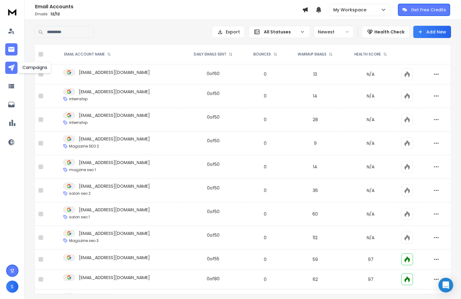
click at [8, 69] on icon at bounding box center [11, 67] width 7 height 7
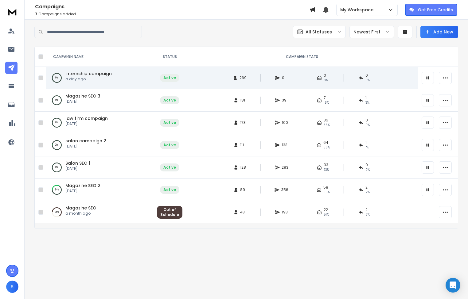
click at [87, 77] on p "a day ago" at bounding box center [88, 79] width 46 height 5
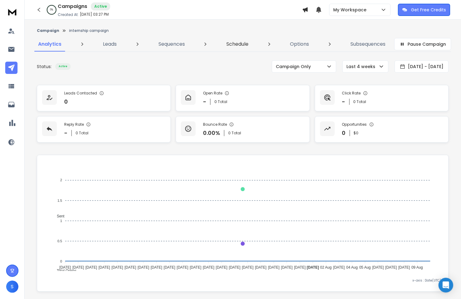
click at [228, 40] on p "Schedule" at bounding box center [237, 43] width 22 height 7
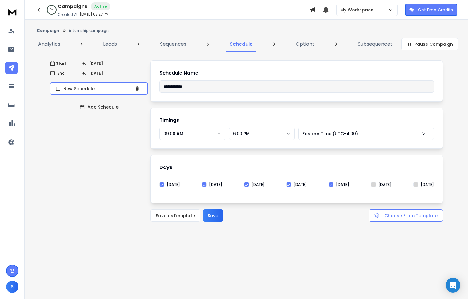
click at [103, 73] on p "[DATE]" at bounding box center [96, 73] width 14 height 5
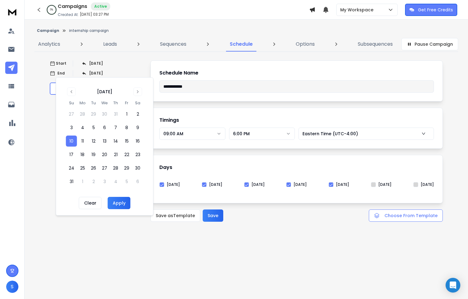
click at [137, 66] on div "Start Sat Aug 09 2025" at bounding box center [99, 63] width 98 height 6
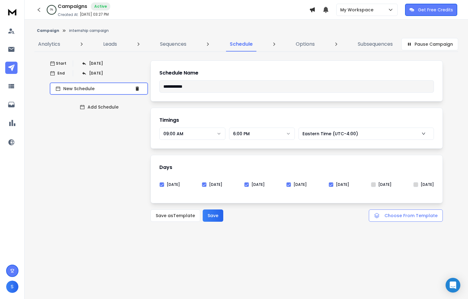
click at [103, 63] on p "[DATE]" at bounding box center [96, 63] width 14 height 5
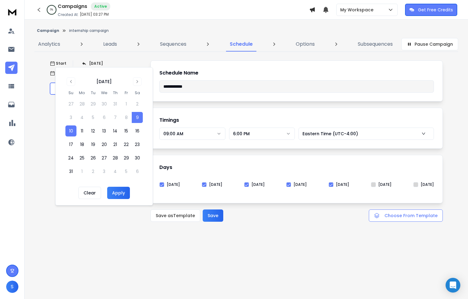
click at [185, 64] on div "**********" at bounding box center [296, 80] width 292 height 41
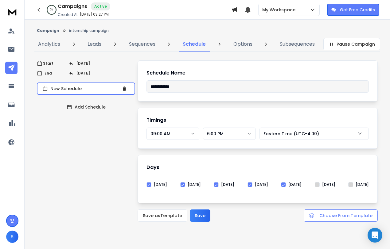
click at [149, 23] on div "**********" at bounding box center [207, 125] width 365 height 211
click at [89, 63] on p "[DATE]" at bounding box center [83, 63] width 14 height 5
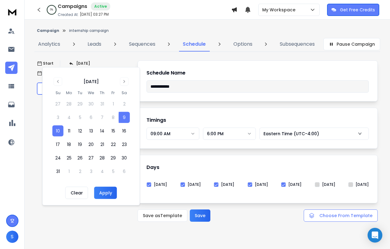
click at [59, 131] on button "10" at bounding box center [57, 130] width 11 height 11
click at [101, 189] on button "Apply" at bounding box center [105, 193] width 23 height 12
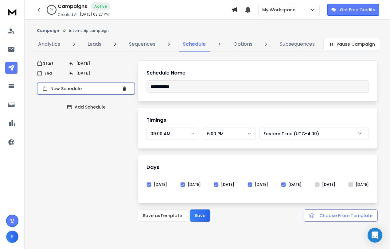
click at [90, 72] on p "Sun Aug 09 2026" at bounding box center [83, 73] width 14 height 5
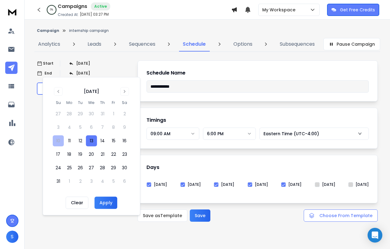
click at [90, 143] on button "13" at bounding box center [91, 140] width 11 height 11
click at [104, 144] on button "14" at bounding box center [102, 140] width 11 height 11
click at [112, 144] on button "15" at bounding box center [113, 140] width 11 height 11
click at [126, 143] on button "16" at bounding box center [124, 140] width 11 height 11
click at [57, 154] on button "17" at bounding box center [58, 154] width 11 height 11
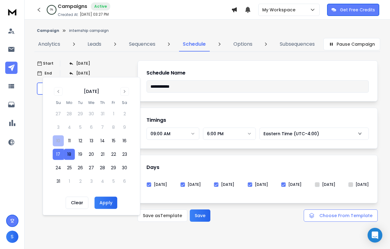
click at [67, 155] on button "18" at bounding box center [69, 154] width 11 height 11
click at [81, 159] on button "19" at bounding box center [80, 154] width 11 height 11
click at [91, 158] on button "20" at bounding box center [91, 154] width 11 height 11
click at [101, 157] on button "21" at bounding box center [102, 154] width 11 height 11
click at [113, 157] on button "22" at bounding box center [113, 154] width 11 height 11
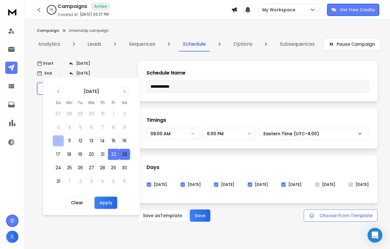
click at [126, 156] on button "23" at bounding box center [124, 154] width 11 height 11
click at [97, 169] on button "28" at bounding box center [102, 167] width 11 height 11
click at [111, 205] on button "Apply" at bounding box center [105, 203] width 23 height 12
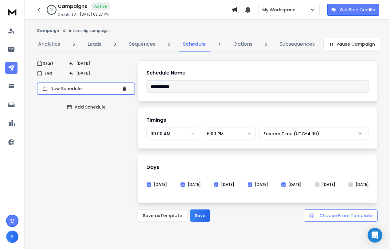
click at [209, 220] on button "Save" at bounding box center [200, 216] width 21 height 12
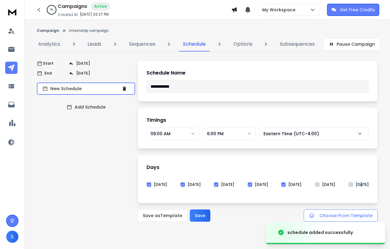
click at [360, 184] on label "[DATE]" at bounding box center [361, 184] width 13 height 5
drag, startPoint x: 360, startPoint y: 184, endPoint x: 349, endPoint y: 186, distance: 10.8
click at [349, 186] on div "[DATE]" at bounding box center [358, 185] width 21 height 12
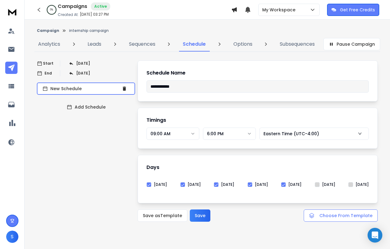
click at [349, 186] on button "[DATE]" at bounding box center [350, 184] width 5 height 5
click at [199, 213] on button "Save" at bounding box center [200, 216] width 21 height 12
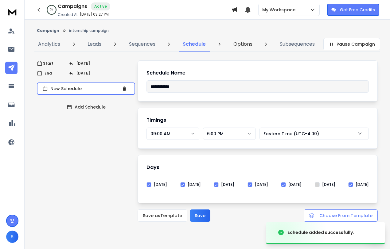
click at [238, 42] on p "Options" at bounding box center [242, 43] width 19 height 7
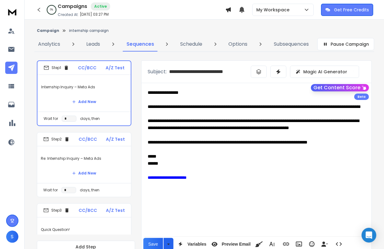
click at [71, 118] on input "*" at bounding box center [69, 119] width 15 height 6
drag, startPoint x: 71, startPoint y: 118, endPoint x: 64, endPoint y: 119, distance: 7.1
click at [64, 119] on input "*" at bounding box center [69, 119] width 15 height 6
type input "*"
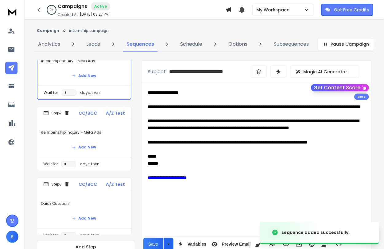
scroll to position [38, 0]
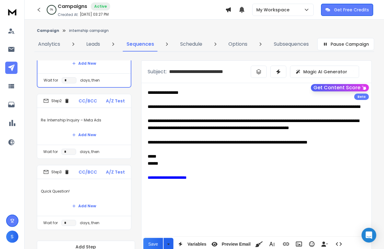
click at [71, 151] on input "*" at bounding box center [68, 152] width 15 height 6
drag, startPoint x: 71, startPoint y: 151, endPoint x: 60, endPoint y: 151, distance: 11.7
click at [60, 151] on div "Wait for * days, then" at bounding box center [84, 152] width 94 height 14
type input "**********"
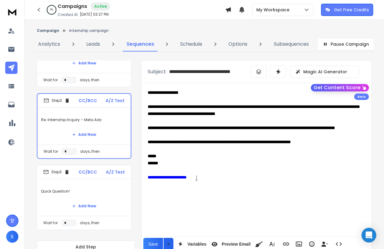
click at [73, 152] on input "*" at bounding box center [69, 151] width 15 height 6
drag, startPoint x: 73, startPoint y: 152, endPoint x: 64, endPoint y: 152, distance: 8.3
click at [64, 152] on input "*" at bounding box center [69, 151] width 15 height 6
type input "*"
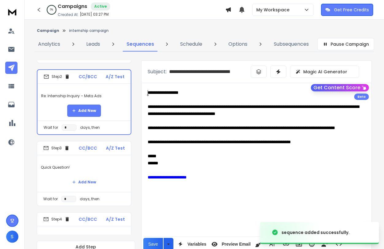
scroll to position [91, 0]
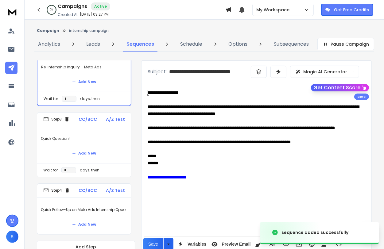
click at [68, 167] on div "Wait for * days, then" at bounding box center [84, 170] width 94 height 14
type input "**********"
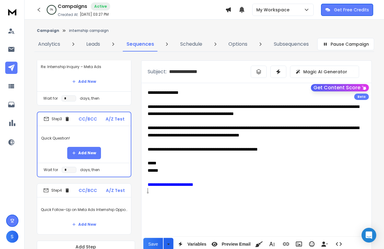
scroll to position [13, 0]
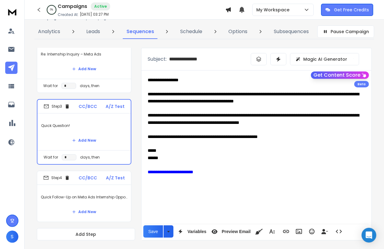
click at [70, 156] on input "*" at bounding box center [69, 157] width 15 height 6
drag, startPoint x: 72, startPoint y: 157, endPoint x: 58, endPoint y: 155, distance: 14.5
click at [59, 156] on div "Wait for * days, then" at bounding box center [83, 157] width 93 height 14
type input "*"
click at [191, 39] on div "**********" at bounding box center [204, 128] width 340 height 230
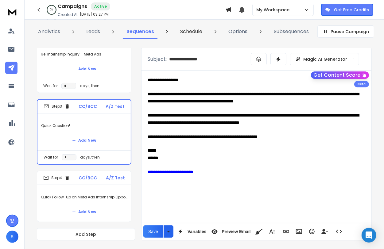
click at [191, 31] on p "Schedule" at bounding box center [191, 31] width 22 height 7
